Goal: Communication & Community: Answer question/provide support

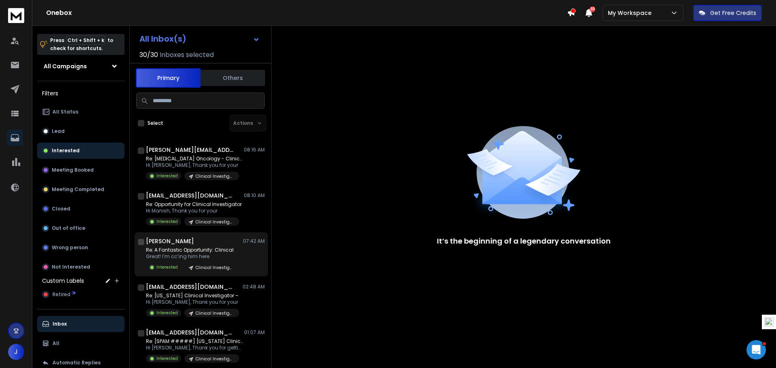
click at [194, 257] on p "Great! I’m cc’ing him here" at bounding box center [192, 256] width 93 height 6
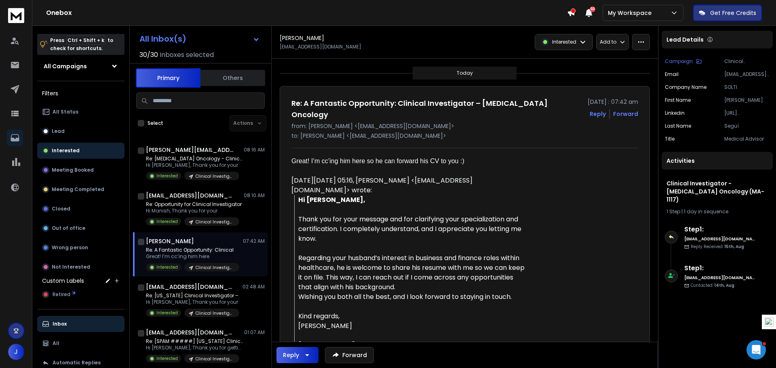
click at [410, 13] on h1 "Onebox" at bounding box center [306, 13] width 521 height 10
click at [653, 11] on div "My Workspace" at bounding box center [643, 13] width 70 height 8
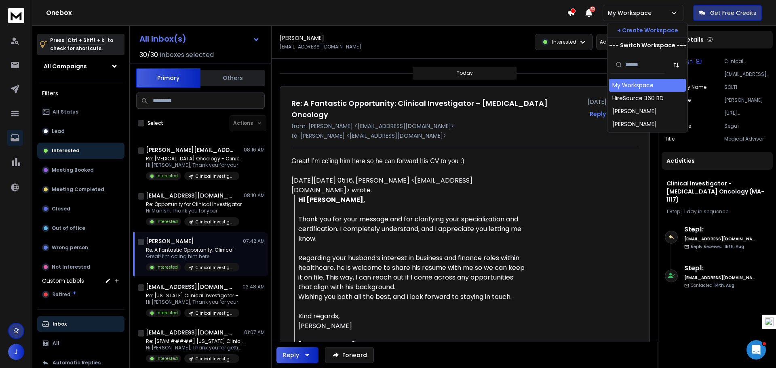
click at [626, 85] on div "My Workspace" at bounding box center [632, 85] width 41 height 8
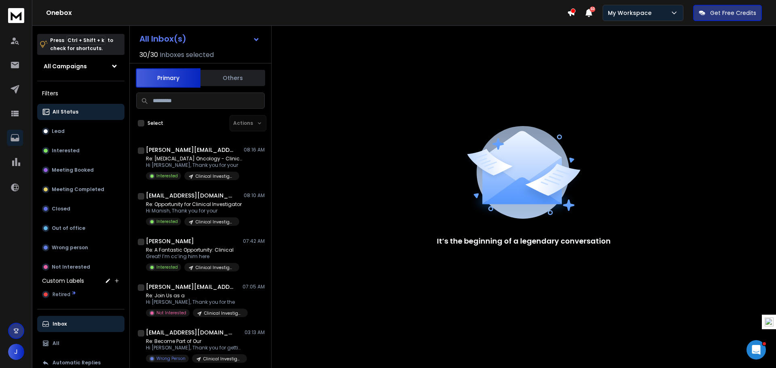
click at [646, 11] on p "My Workspace" at bounding box center [631, 13] width 47 height 8
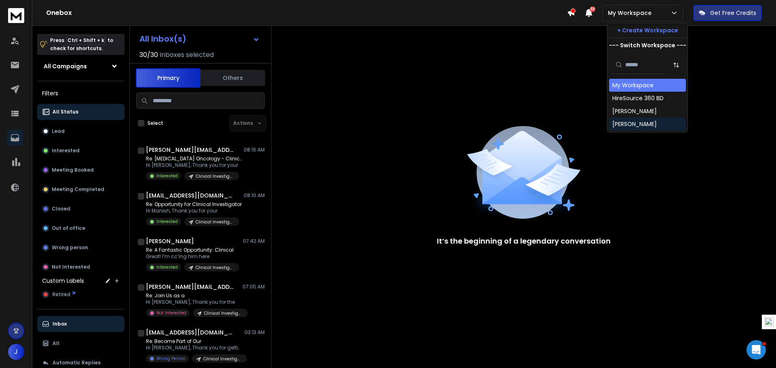
click at [627, 127] on div "[PERSON_NAME]" at bounding box center [634, 124] width 44 height 8
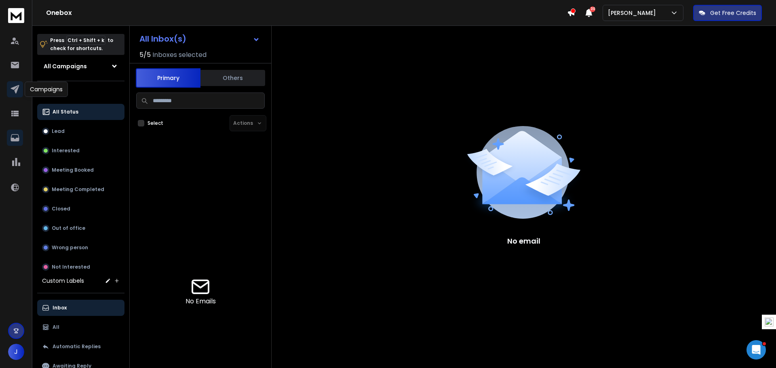
click at [14, 89] on icon at bounding box center [15, 89] width 8 height 8
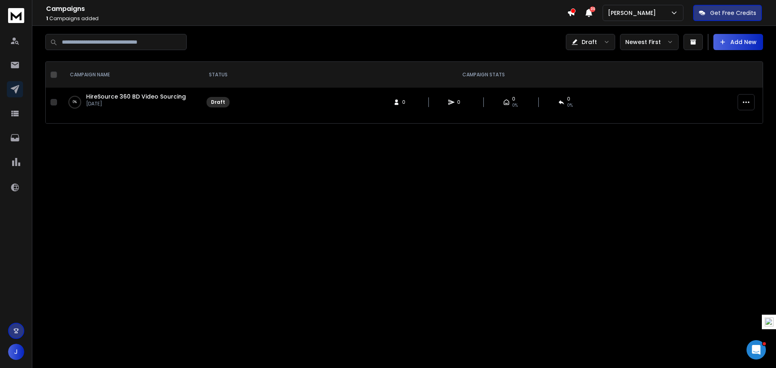
click at [655, 188] on div "Your warmest leads are on your site – Turn visits into conversations Reach Out …" at bounding box center [388, 184] width 776 height 368
click at [745, 104] on icon "button" at bounding box center [746, 102] width 8 height 8
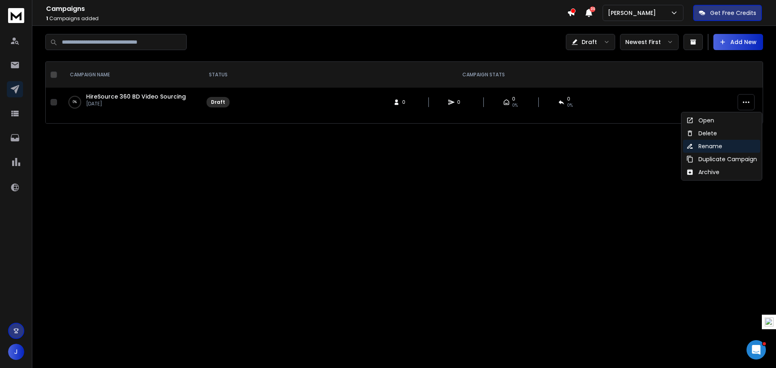
click at [627, 183] on div "Your warmest leads are on your site – Turn visits into conversations Reach Out …" at bounding box center [388, 184] width 776 height 368
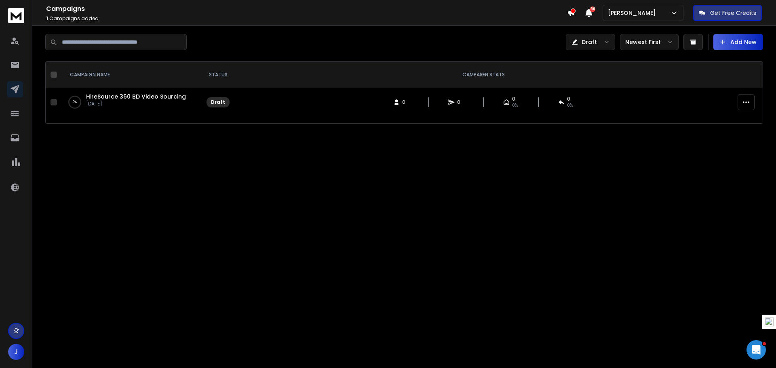
click at [680, 186] on div "Your warmest leads are on your site – Turn visits into conversations Reach Out …" at bounding box center [388, 184] width 776 height 368
click at [12, 89] on icon at bounding box center [15, 89] width 8 height 8
click at [667, 42] on button "Newest First" at bounding box center [649, 42] width 59 height 16
click at [474, 40] on div "Campaigns 1 Campaigns Added Draft Newest First Add New" at bounding box center [583, 42] width 359 height 16
click at [12, 89] on icon at bounding box center [15, 89] width 10 height 10
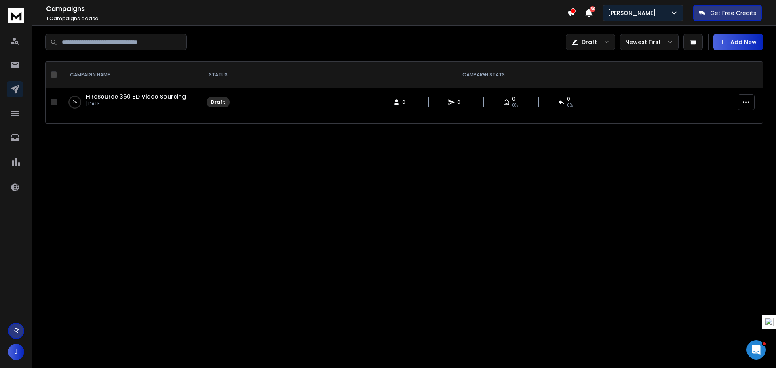
click at [674, 13] on div "[PERSON_NAME]" at bounding box center [643, 13] width 70 height 8
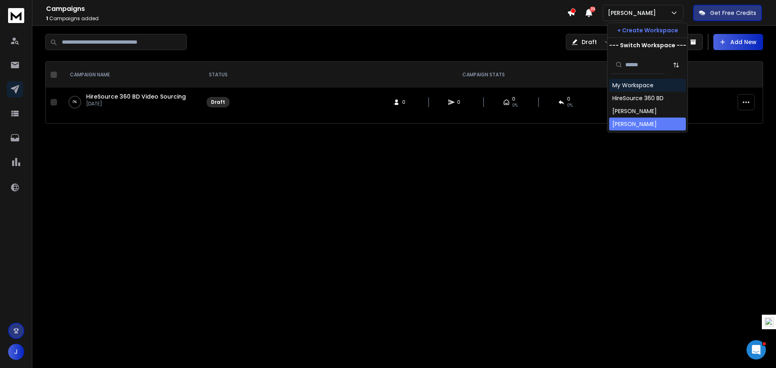
click at [627, 85] on div "My Workspace" at bounding box center [632, 85] width 41 height 8
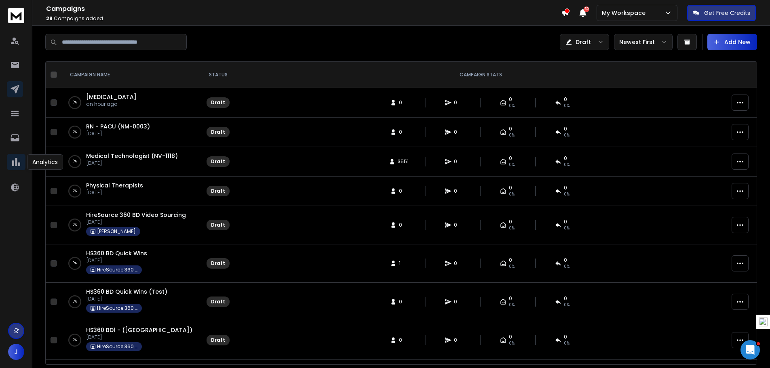
click at [15, 160] on icon at bounding box center [16, 162] width 12 height 12
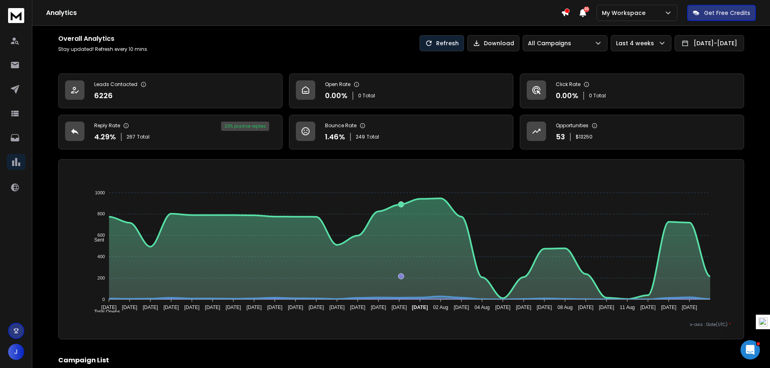
click at [436, 40] on p "Refresh" at bounding box center [447, 43] width 23 height 8
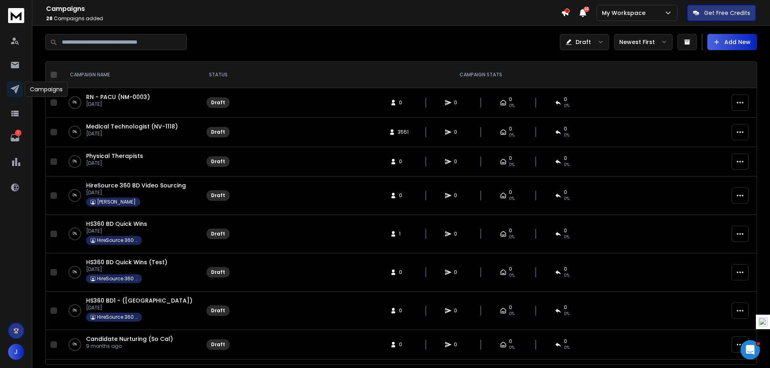
click at [13, 88] on icon at bounding box center [15, 89] width 8 height 8
click at [591, 40] on p "Draft" at bounding box center [583, 42] width 15 height 8
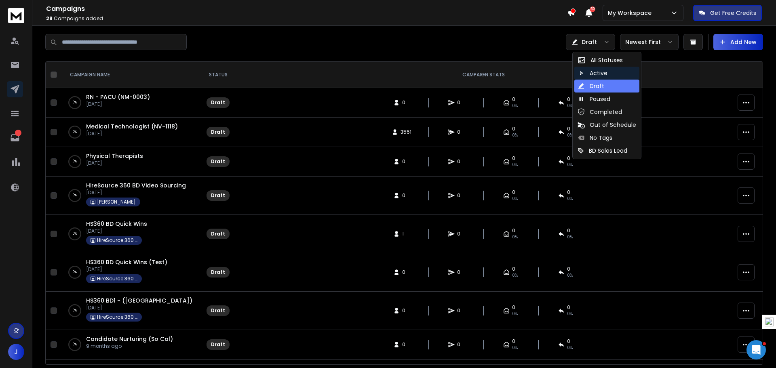
click at [595, 72] on div "Active" at bounding box center [593, 73] width 30 height 8
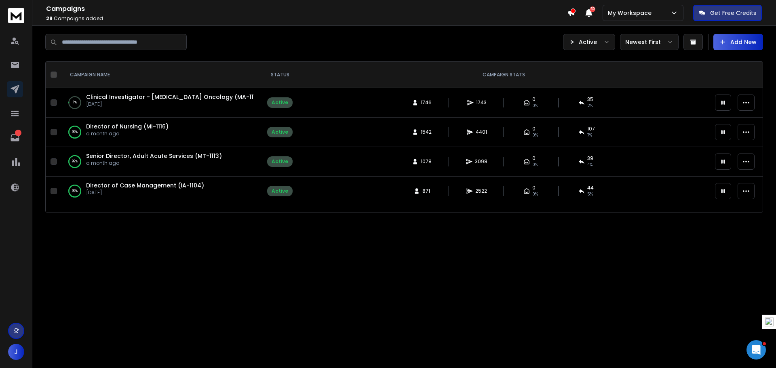
click at [136, 94] on span "Clinical Investigator - [MEDICAL_DATA] Oncology (MA-1117)" at bounding box center [174, 97] width 176 height 8
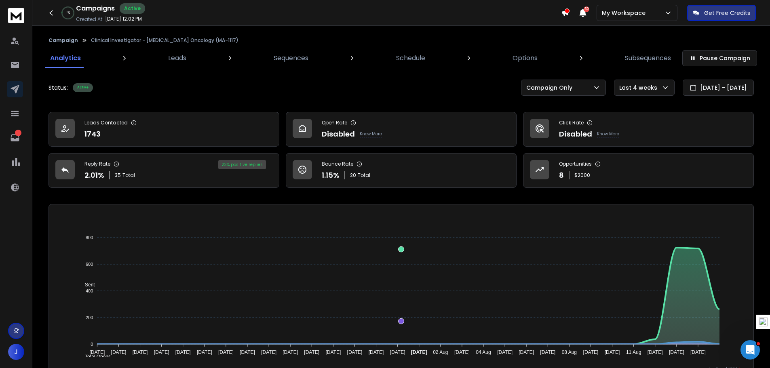
click at [68, 40] on button "Campaign" at bounding box center [64, 40] width 30 height 6
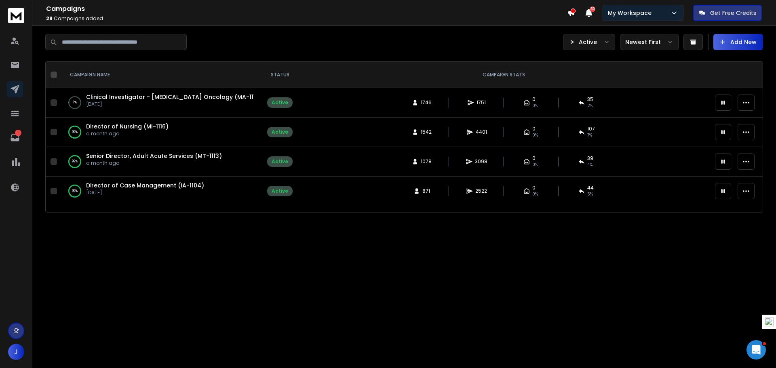
click at [640, 16] on p "My Workspace" at bounding box center [631, 13] width 47 height 8
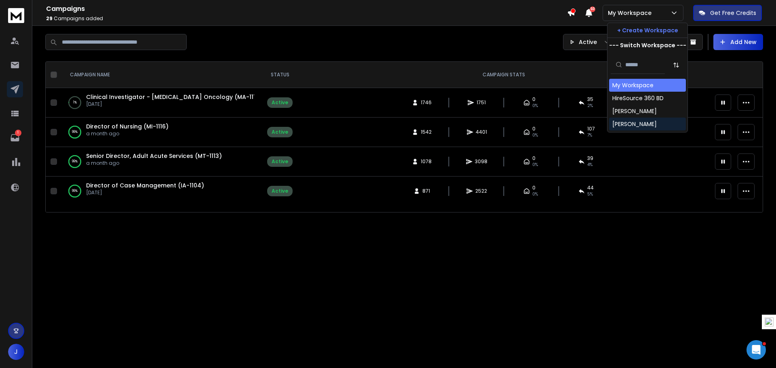
click at [632, 126] on div "[PERSON_NAME]" at bounding box center [634, 124] width 44 height 8
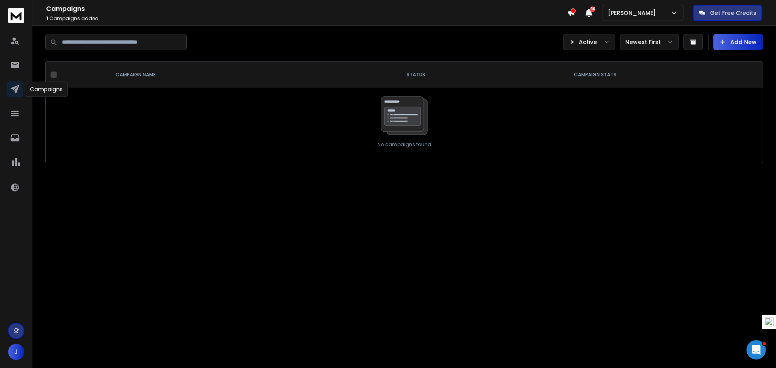
click at [13, 89] on icon at bounding box center [15, 89] width 8 height 8
click at [403, 15] on p "1 Campaigns added" at bounding box center [306, 18] width 521 height 6
click at [15, 89] on icon at bounding box center [15, 89] width 10 height 10
click at [610, 40] on icon "button" at bounding box center [607, 42] width 6 height 6
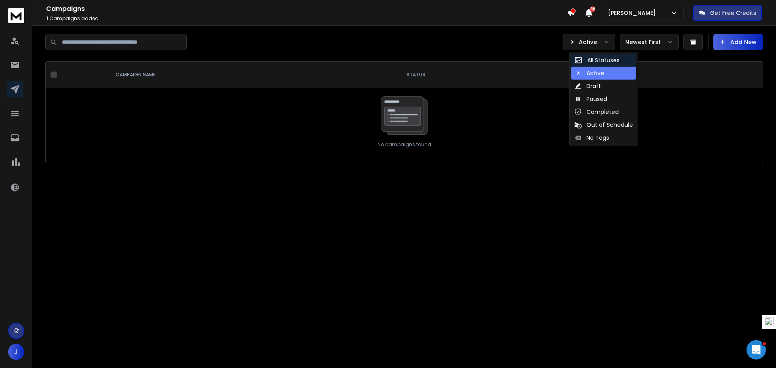
click at [598, 58] on div "All Statuses" at bounding box center [596, 60] width 45 height 8
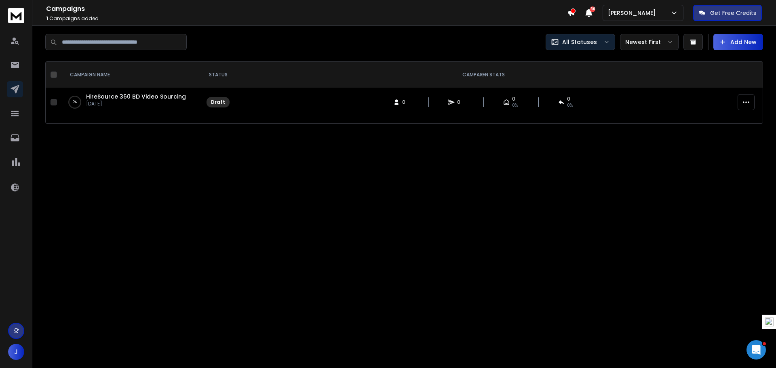
click at [608, 42] on icon "button" at bounding box center [607, 42] width 6 height 6
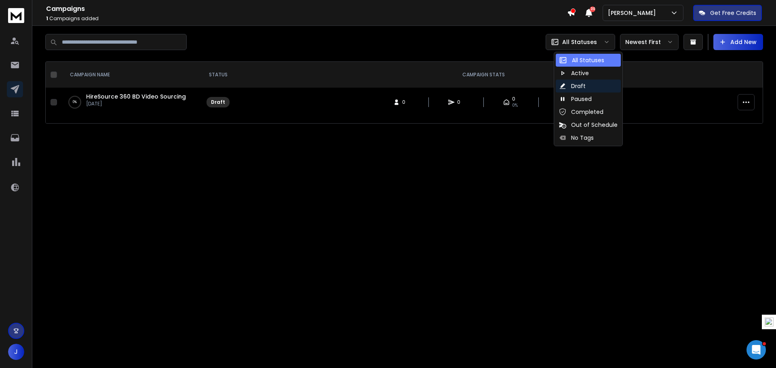
click at [576, 84] on div "Draft" at bounding box center [572, 86] width 27 height 8
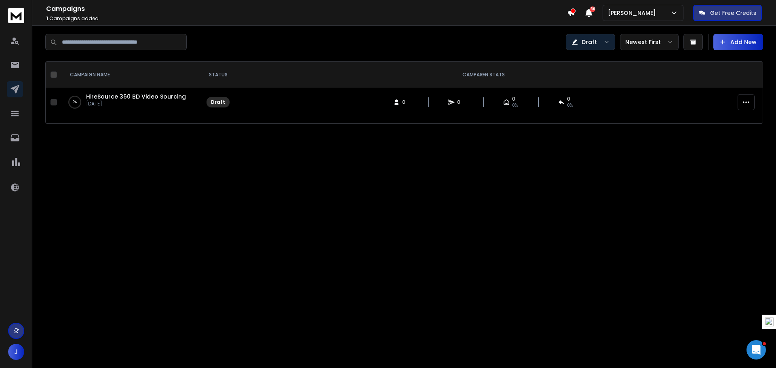
click at [610, 39] on icon "button" at bounding box center [607, 42] width 6 height 6
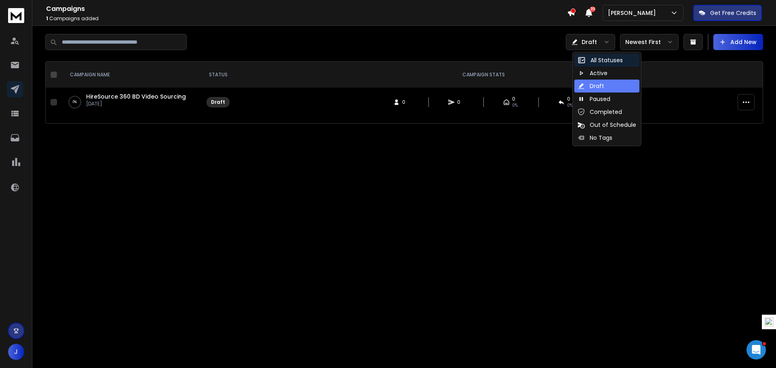
click at [600, 58] on div "All Statuses" at bounding box center [600, 60] width 45 height 8
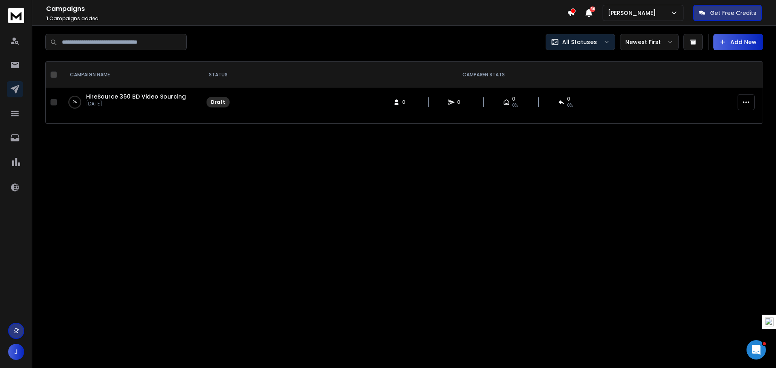
click at [610, 40] on icon "button" at bounding box center [607, 42] width 6 height 6
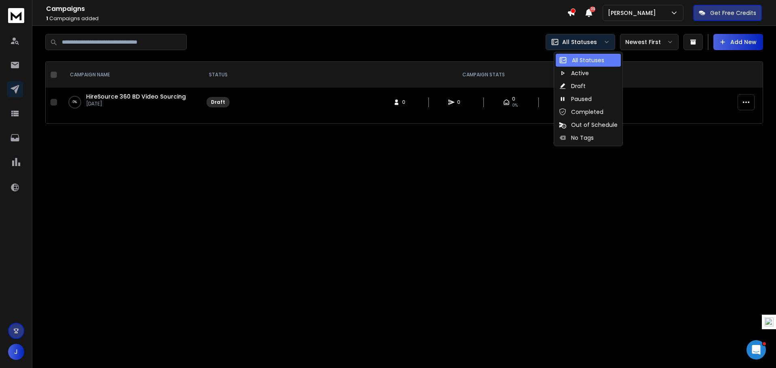
click at [610, 40] on icon "button" at bounding box center [607, 42] width 6 height 6
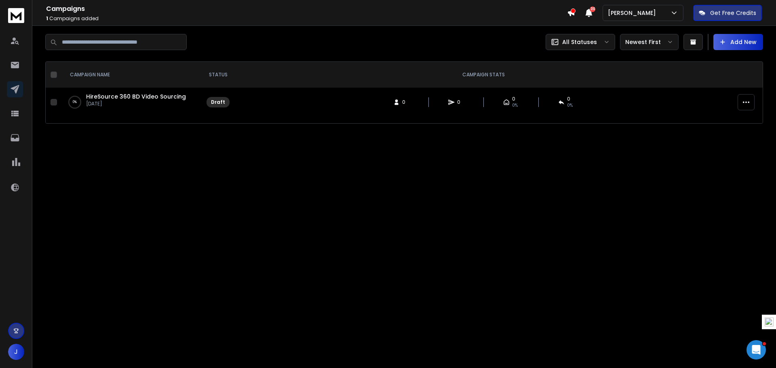
click at [401, 40] on div at bounding box center [224, 42] width 359 height 16
click at [756, 348] on icon "Open Intercom Messenger" at bounding box center [756, 350] width 13 height 13
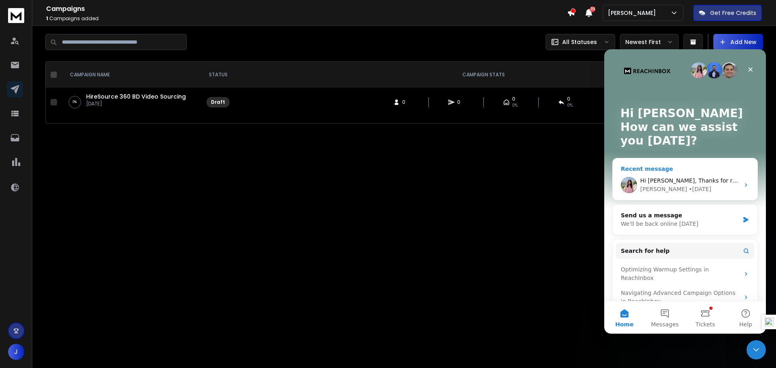
click at [695, 186] on div "Lakshita • 2d ago" at bounding box center [689, 189] width 99 height 8
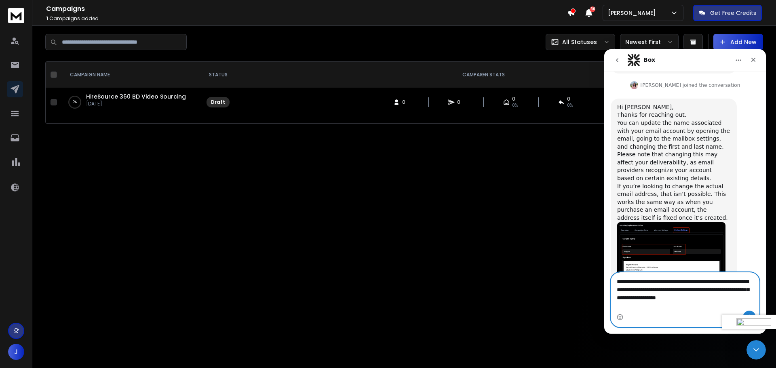
scroll to position [190, 0]
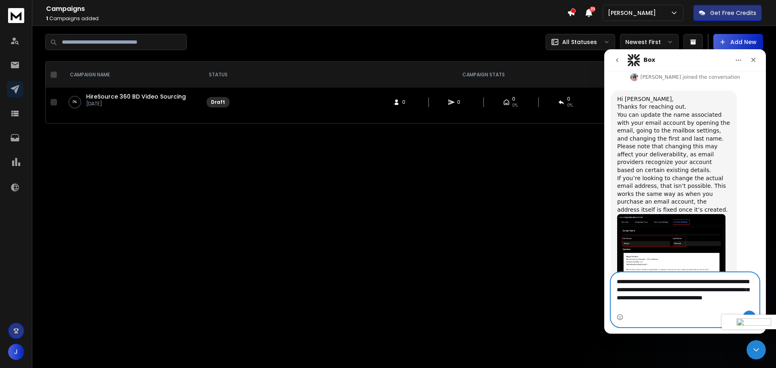
type textarea "**********"
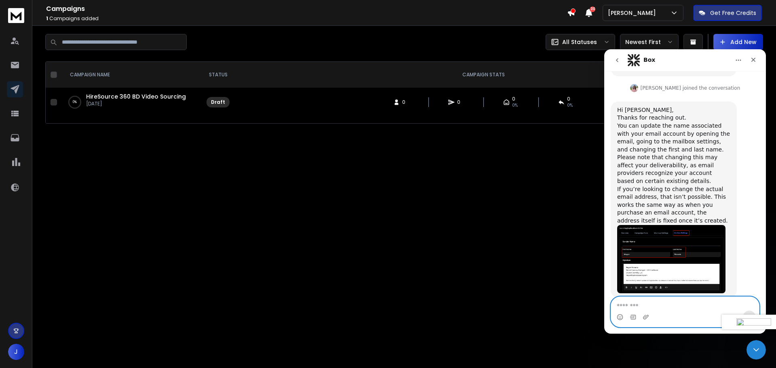
scroll to position [243, 0]
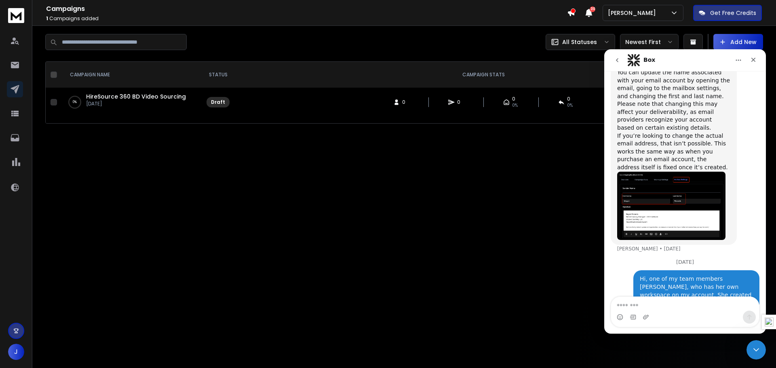
click at [758, 351] on icon "Close Intercom Messenger" at bounding box center [757, 350] width 10 height 10
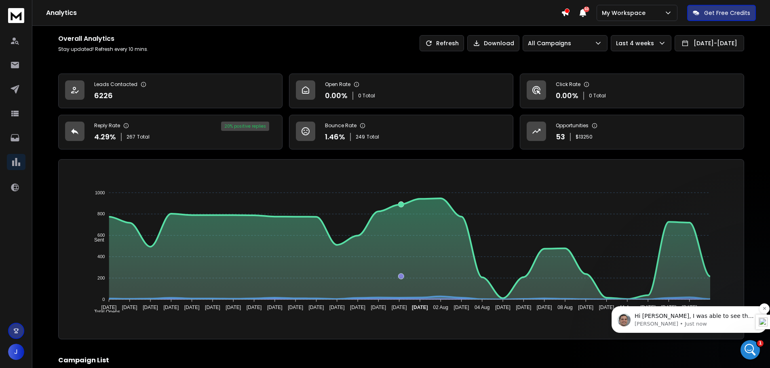
click at [703, 317] on p "Hi [PERSON_NAME], I was able to see the drafted campaign ‘MPC’ in [PERSON_NAME]…" at bounding box center [696, 316] width 122 height 8
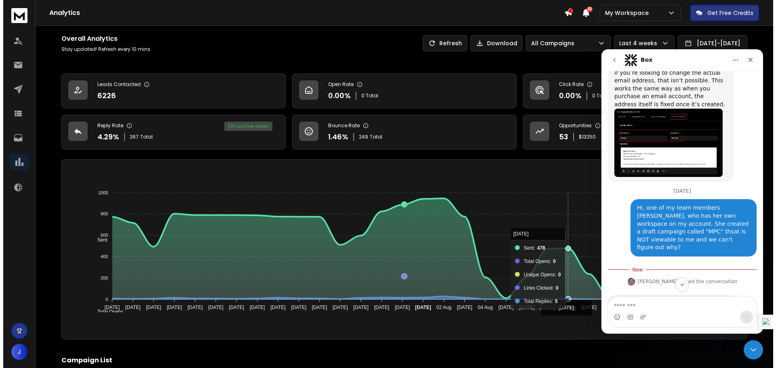
scroll to position [323, 0]
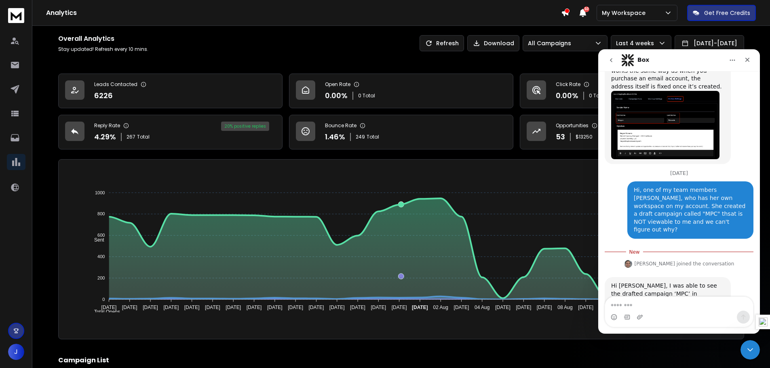
click at [338, 48] on div "Overall Analytics Stay updated! Refresh every 10 mins. Refresh Download All Cam…" at bounding box center [401, 43] width 686 height 19
click at [643, 13] on p "My Workspace" at bounding box center [625, 13] width 47 height 8
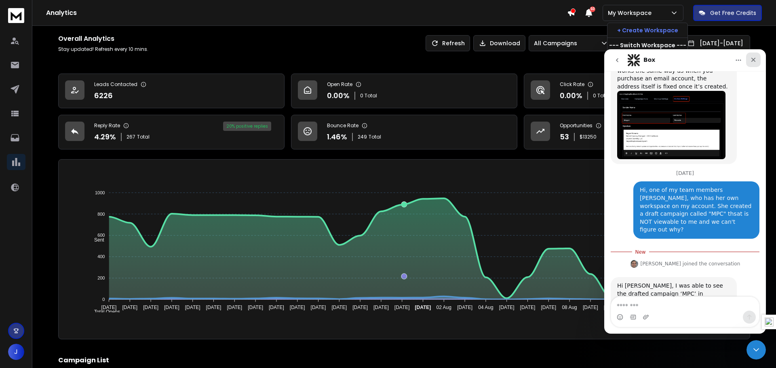
click at [753, 61] on icon "Close" at bounding box center [754, 60] width 4 height 4
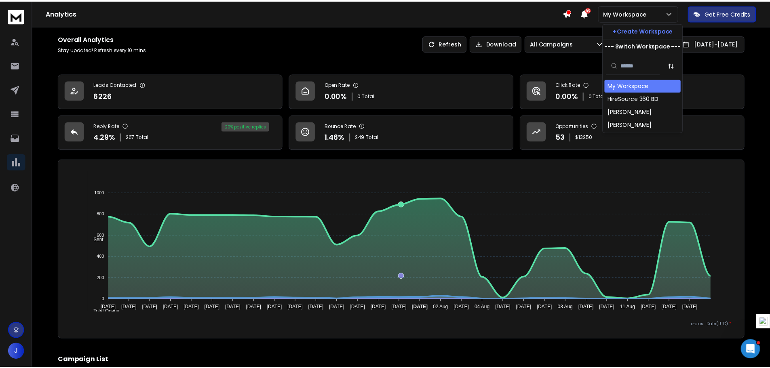
scroll to position [310, 0]
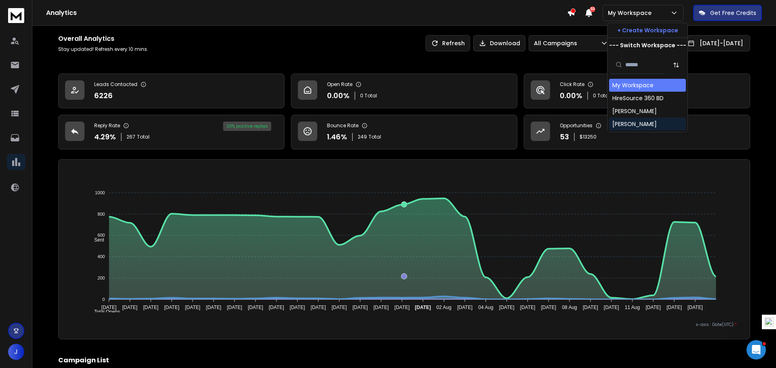
click at [628, 123] on div "[PERSON_NAME]" at bounding box center [634, 124] width 44 height 8
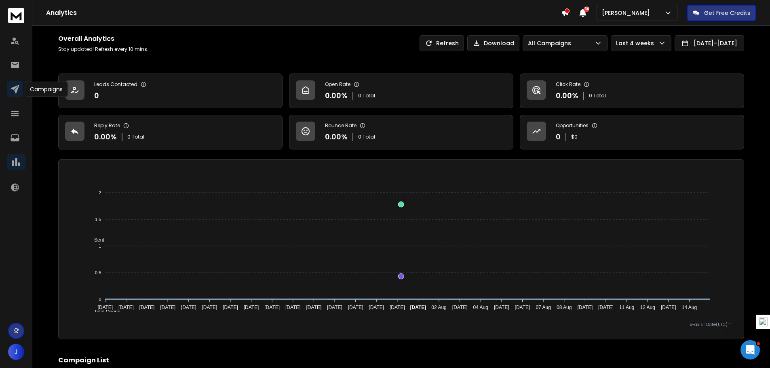
click at [14, 88] on icon at bounding box center [15, 89] width 8 height 8
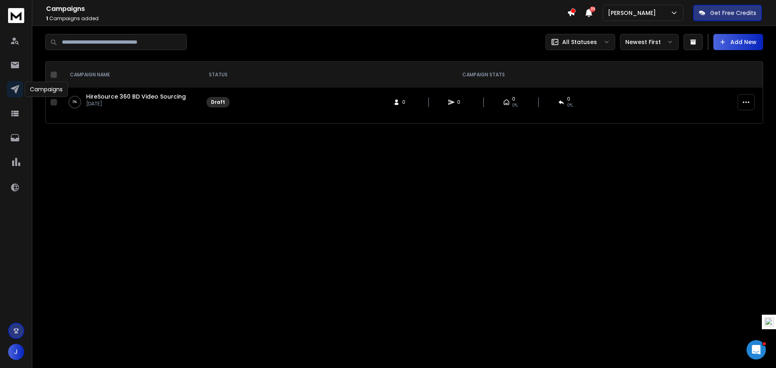
click at [754, 351] on icon "Open Intercom Messenger" at bounding box center [756, 350] width 13 height 13
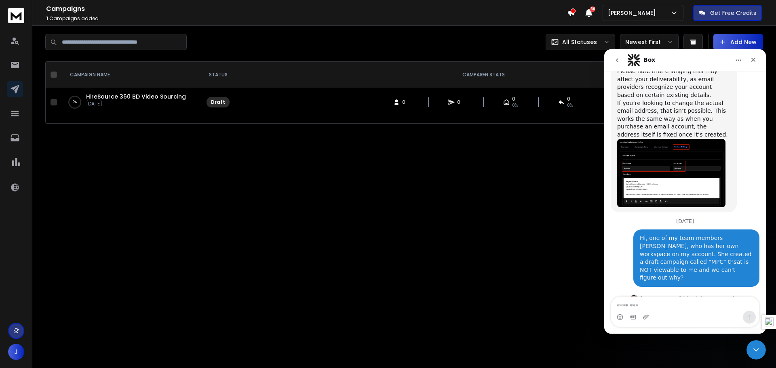
scroll to position [310, 0]
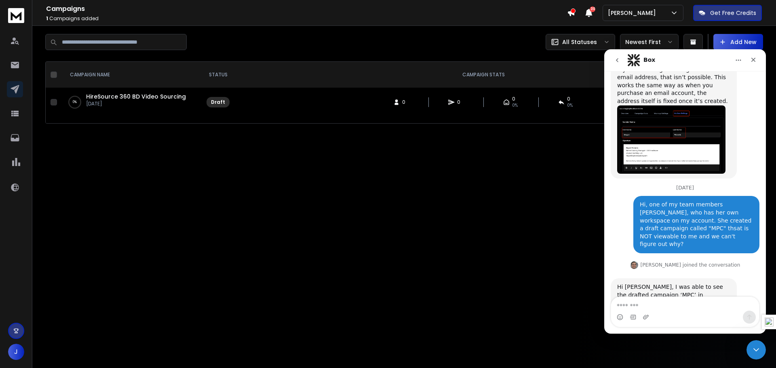
click at [659, 306] on textarea "Message…" at bounding box center [685, 304] width 148 height 14
type textarea "**********"
click at [755, 351] on icon "Close Intercom Messenger" at bounding box center [757, 350] width 10 height 10
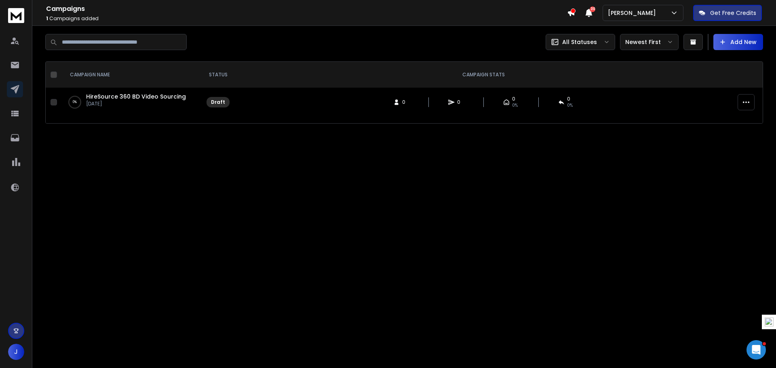
click at [752, 348] on icon "Open Intercom Messenger" at bounding box center [756, 350] width 13 height 13
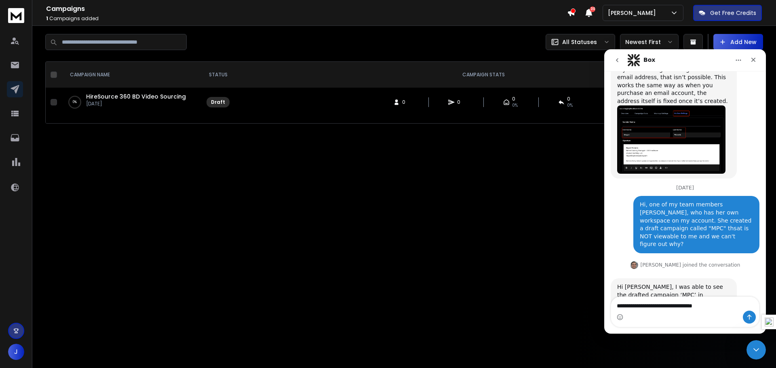
type textarea "**********"
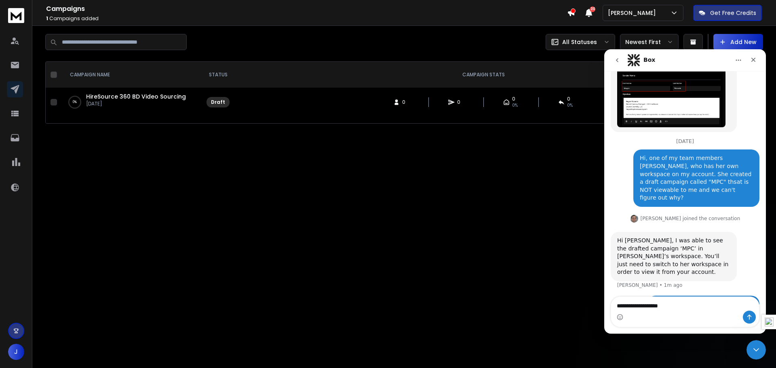
scroll to position [369, 0]
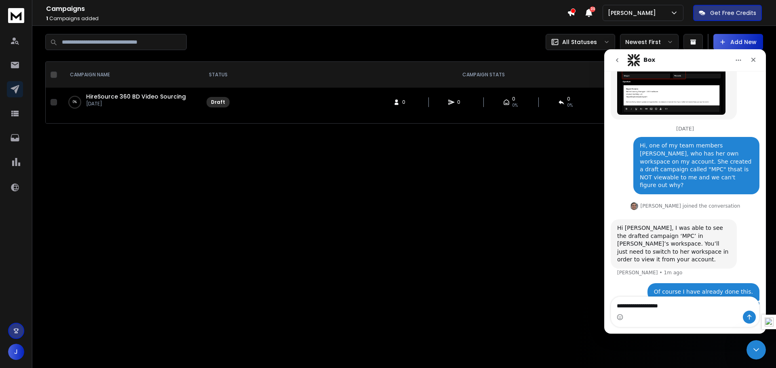
type textarea "**********"
click at [749, 318] on icon "Send a message…" at bounding box center [749, 317] width 6 height 6
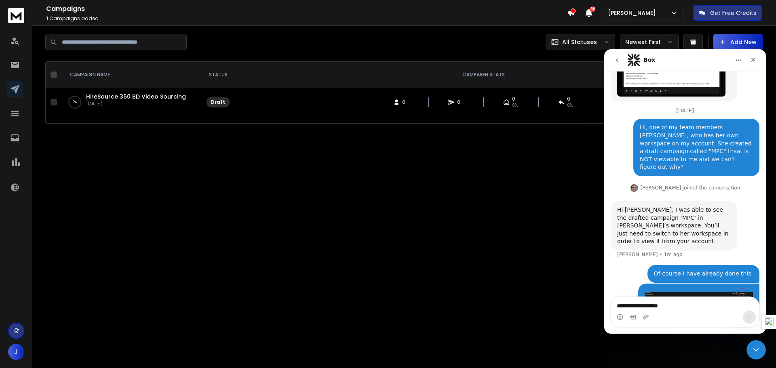
click at [754, 351] on icon "Close Intercom Messenger" at bounding box center [757, 350] width 10 height 10
